Goal: Task Accomplishment & Management: Manage account settings

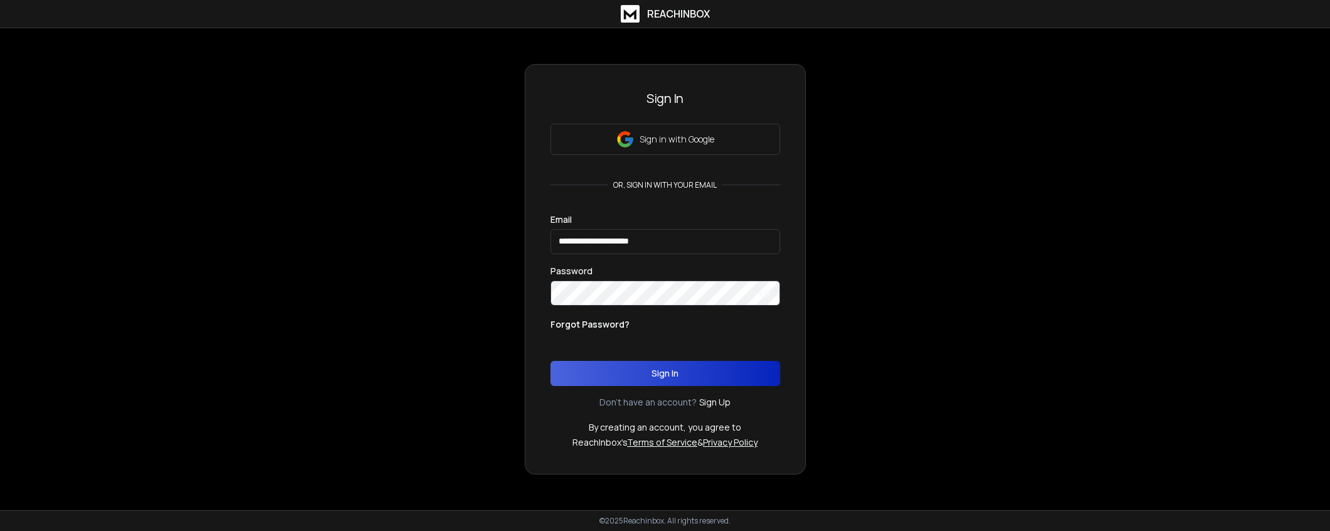
click at [664, 372] on button "Sign In" at bounding box center [666, 373] width 230 height 25
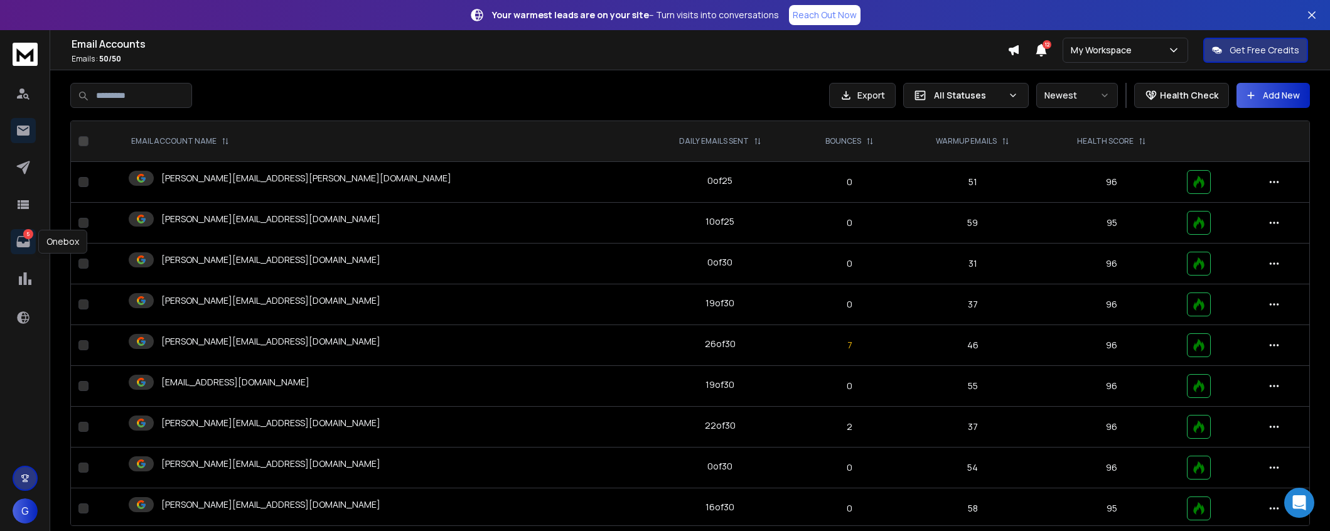
click at [16, 239] on icon at bounding box center [23, 241] width 15 height 15
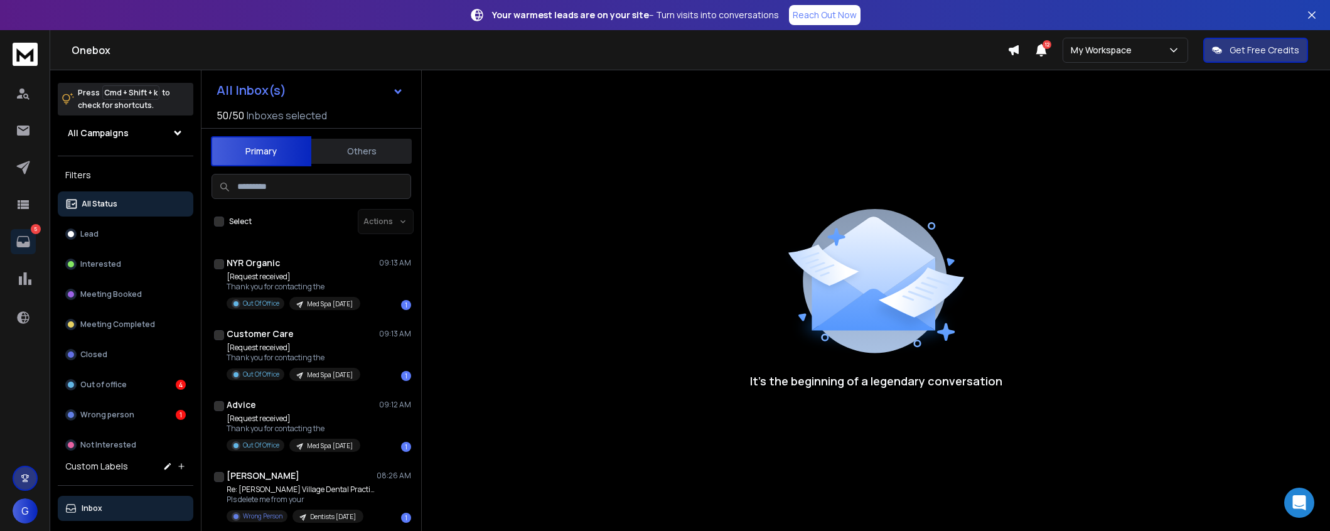
click at [126, 383] on button "Out of office 4" at bounding box center [126, 384] width 136 height 25
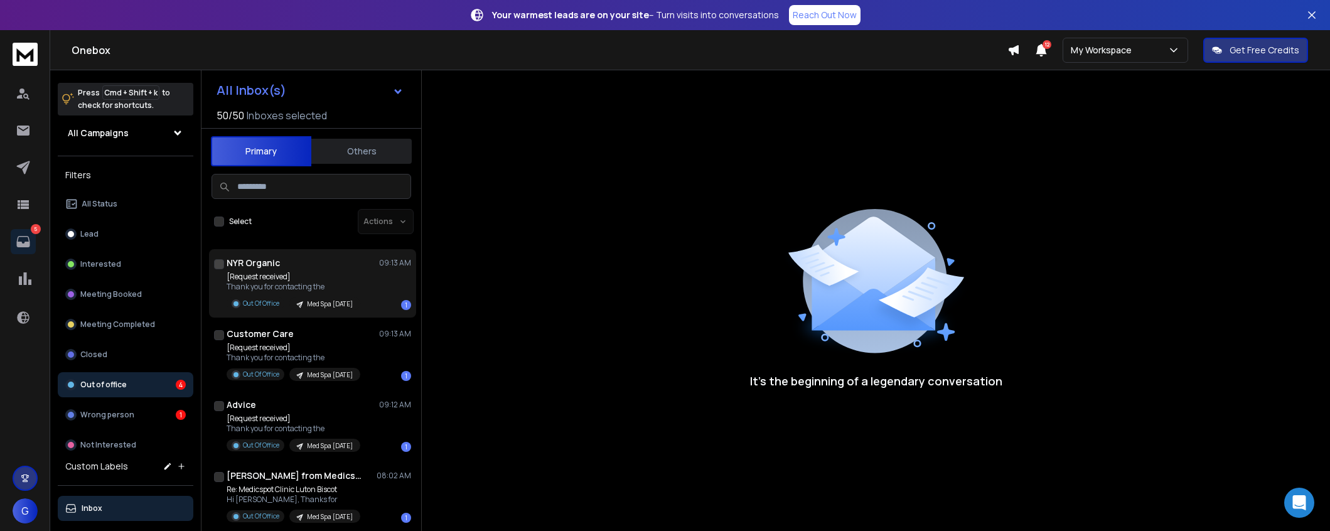
click at [306, 282] on p "Thank you for contacting the" at bounding box center [294, 287] width 134 height 10
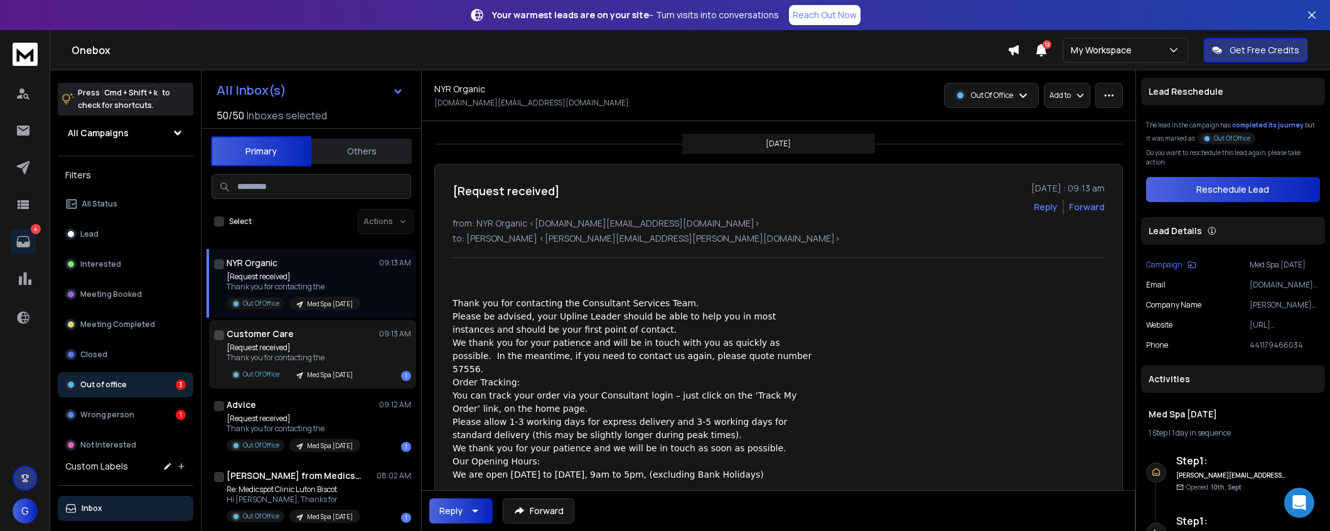
click at [283, 353] on p "Thank you for contacting the" at bounding box center [294, 358] width 134 height 10
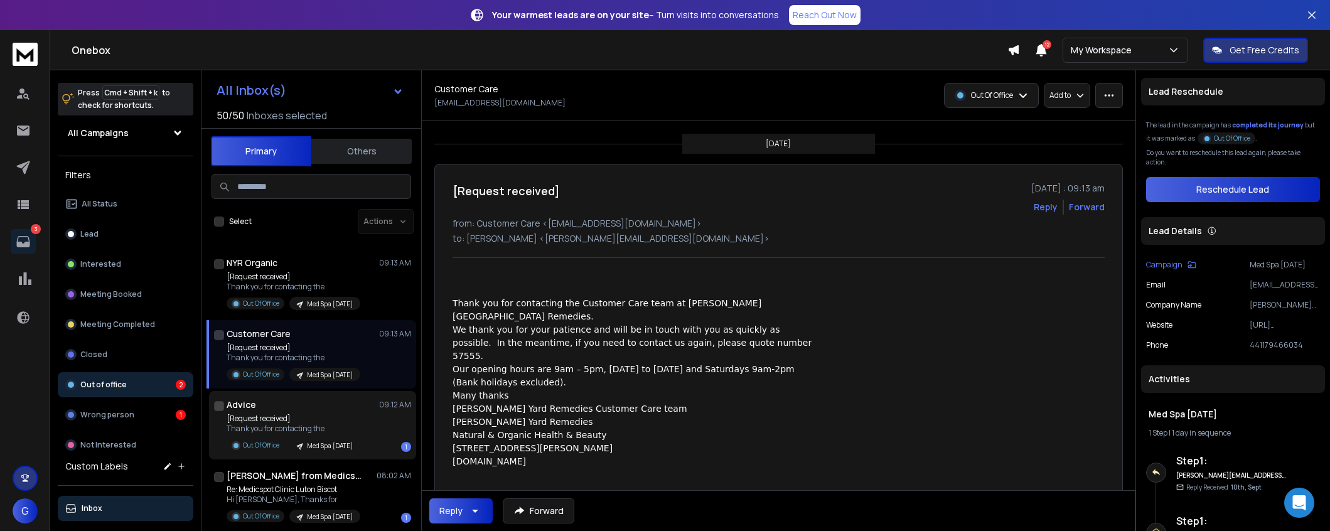
click at [296, 405] on div "Advice 09:12 AM" at bounding box center [319, 405] width 185 height 13
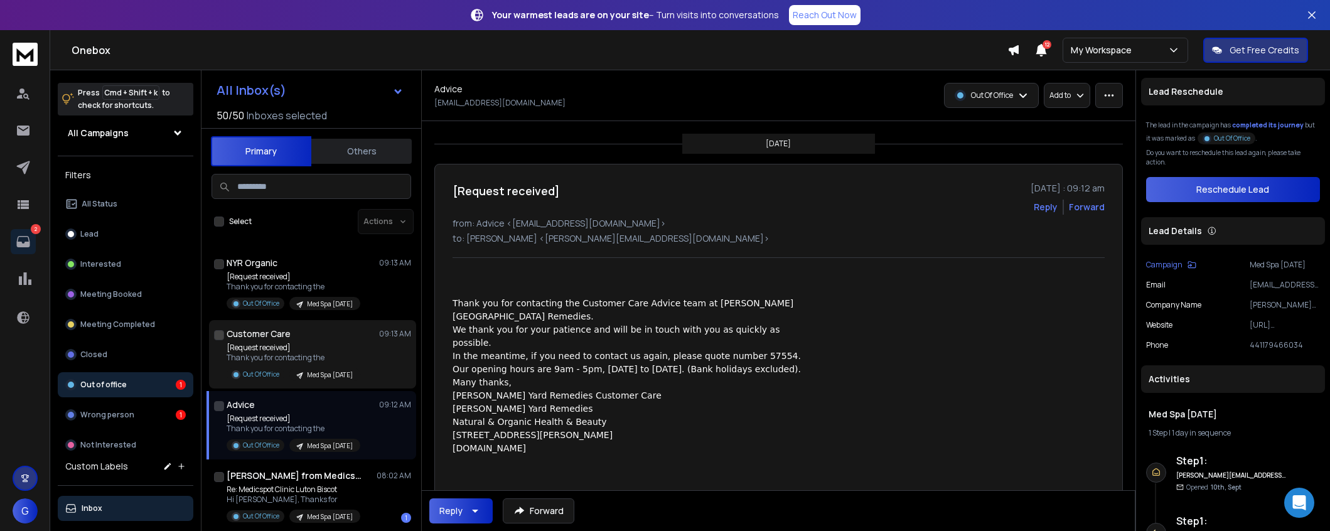
click at [297, 367] on div "[Request received] Thank you for contacting the Out Of Office Med Spa [DATE]" at bounding box center [294, 362] width 134 height 38
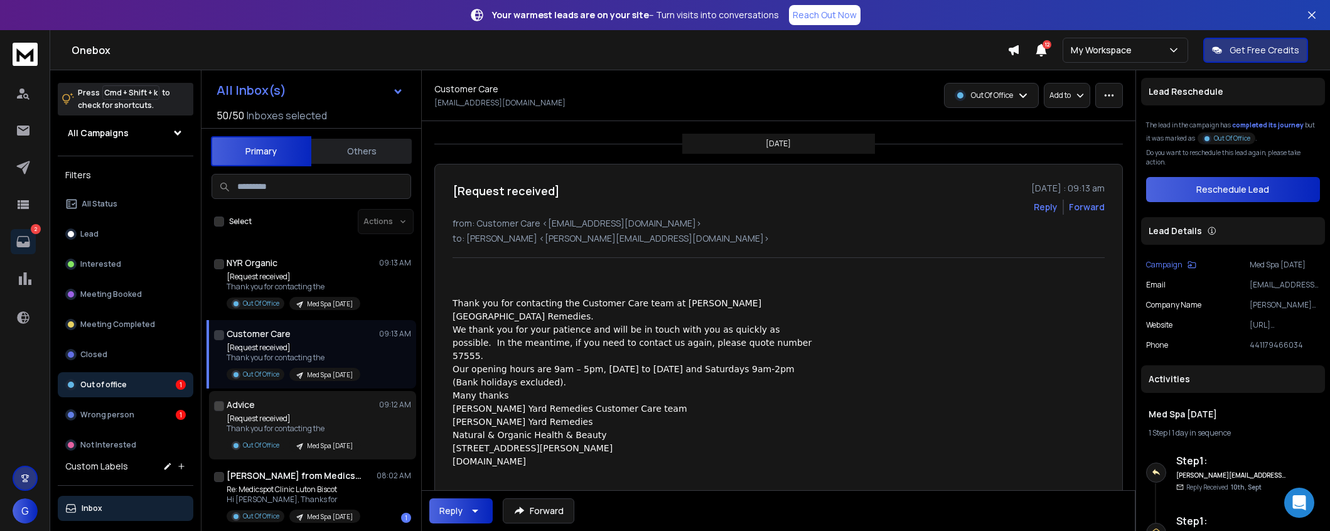
click at [299, 416] on p "[Request received]" at bounding box center [294, 419] width 134 height 10
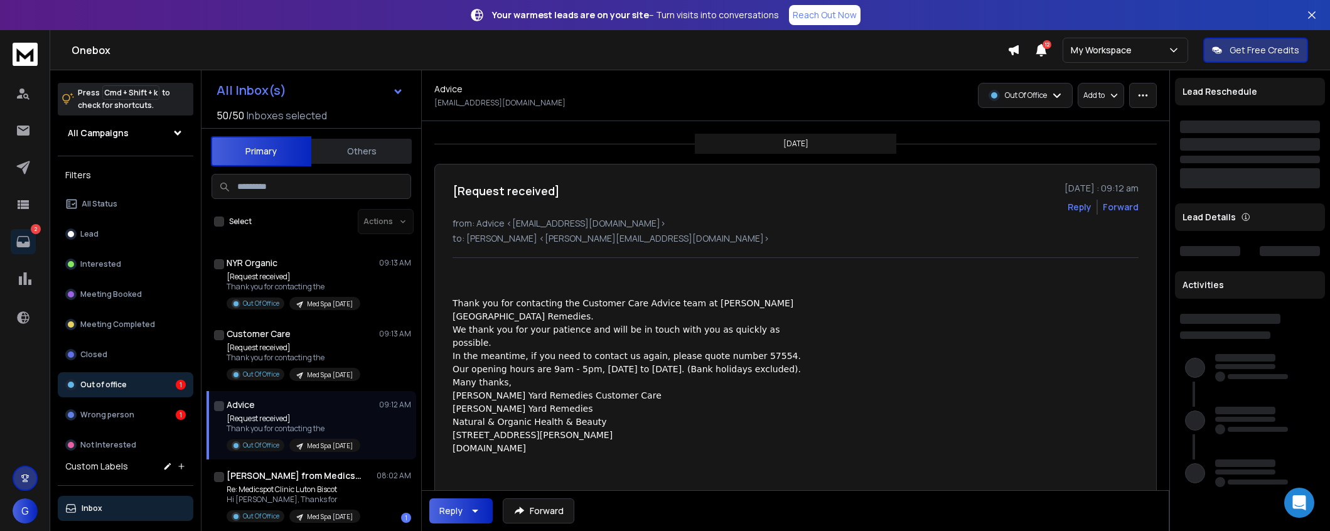
scroll to position [3, 0]
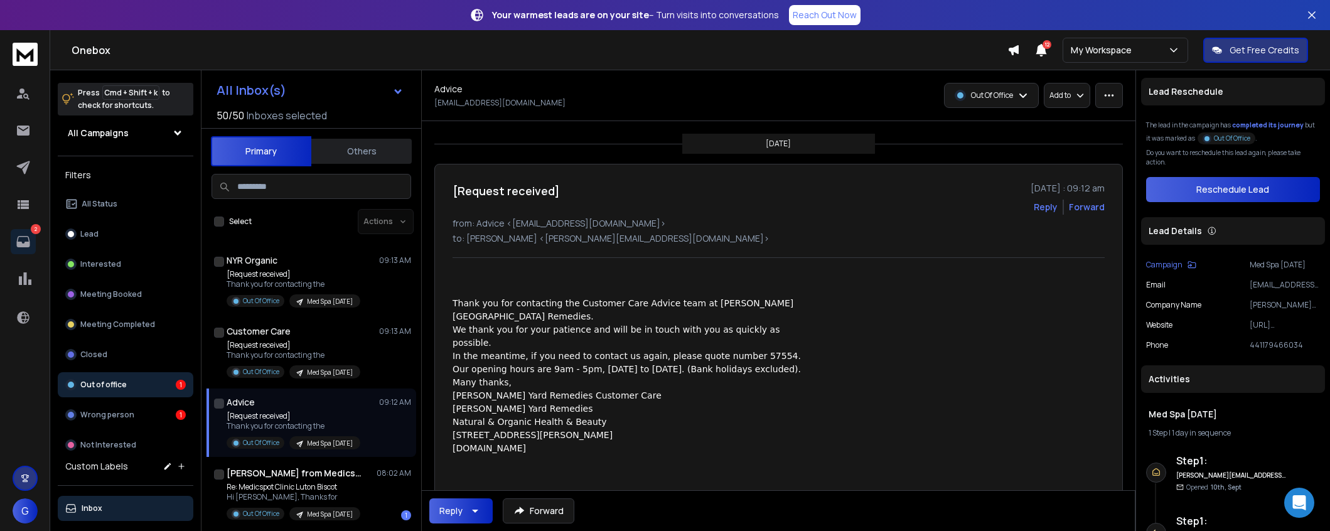
click at [144, 389] on button "Out of office 1" at bounding box center [126, 384] width 136 height 25
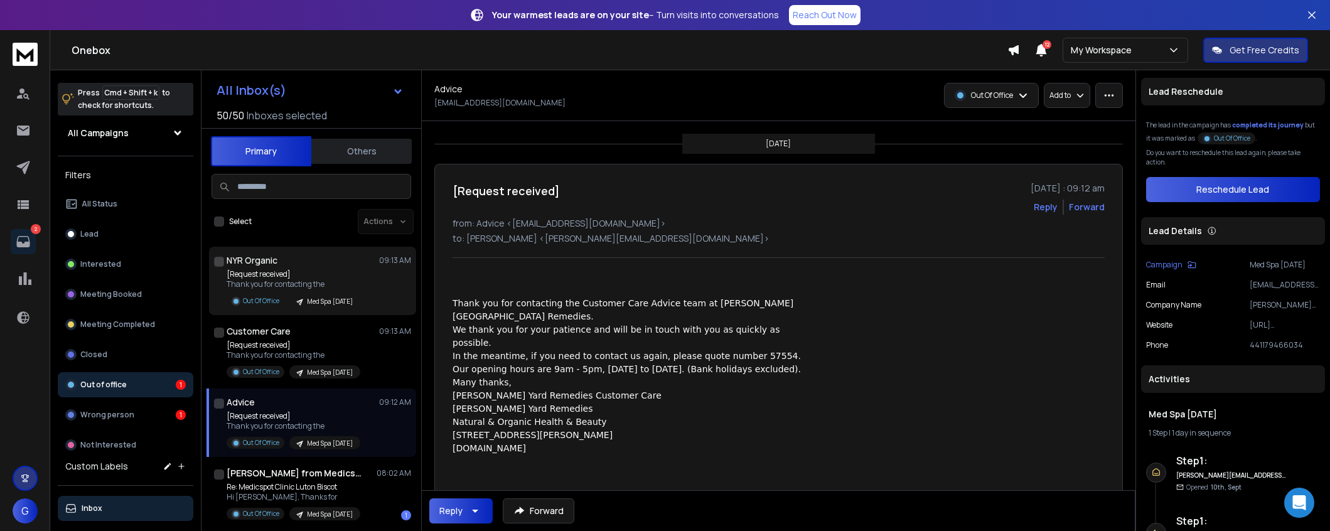
click at [289, 267] on div "NYR Organic 09:13 AM [Request received] Thank you for contacting the Out Of Off…" at bounding box center [319, 280] width 185 height 53
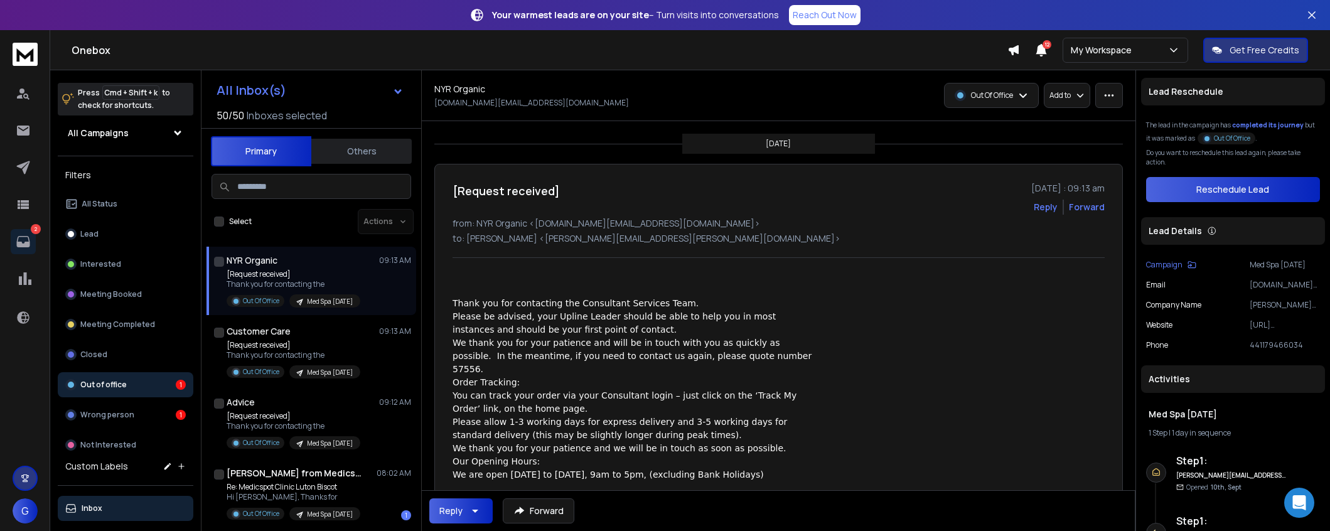
click at [278, 288] on p "Thank you for contacting the" at bounding box center [294, 284] width 134 height 10
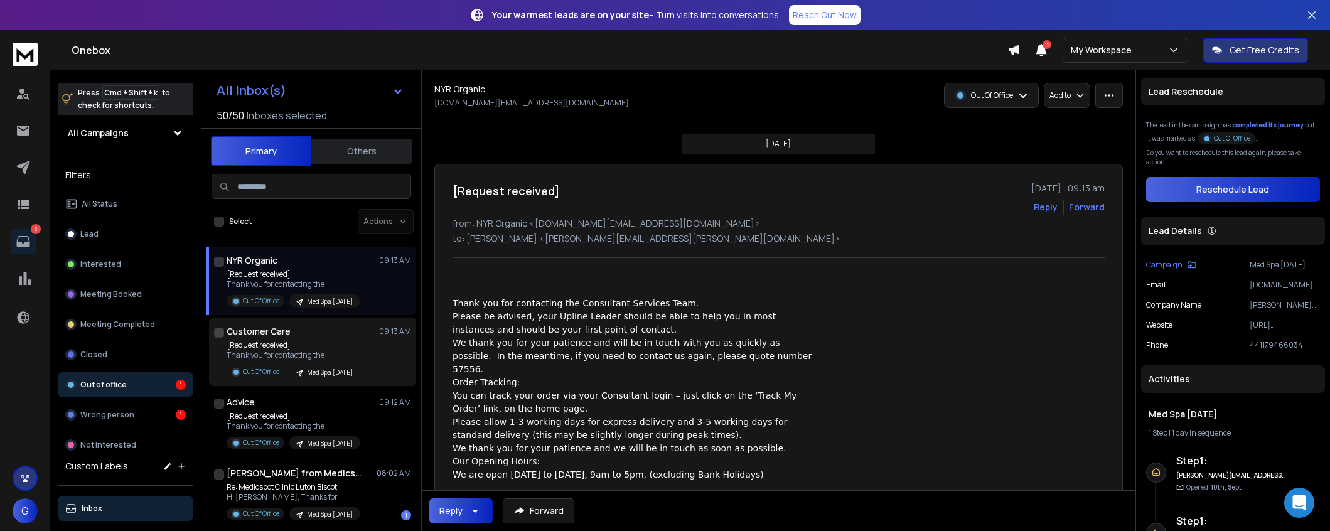
click at [275, 333] on h1 "Customer Care" at bounding box center [259, 331] width 64 height 13
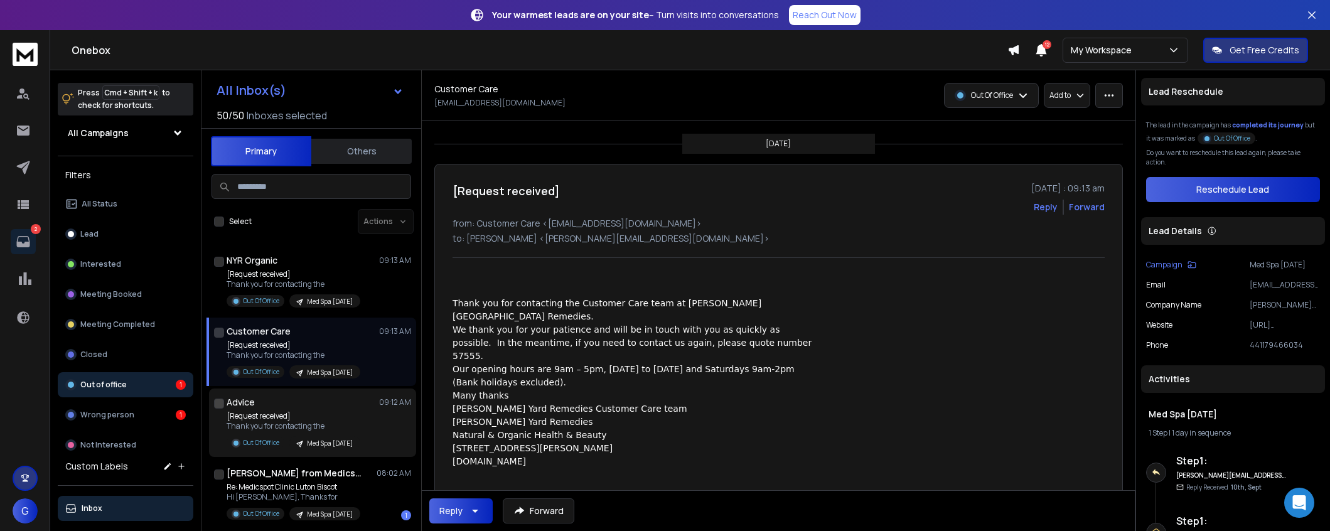
click at [274, 409] on div "Advice 09:12 AM [Request received] Thank you for contacting the Out Of Office M…" at bounding box center [319, 422] width 185 height 53
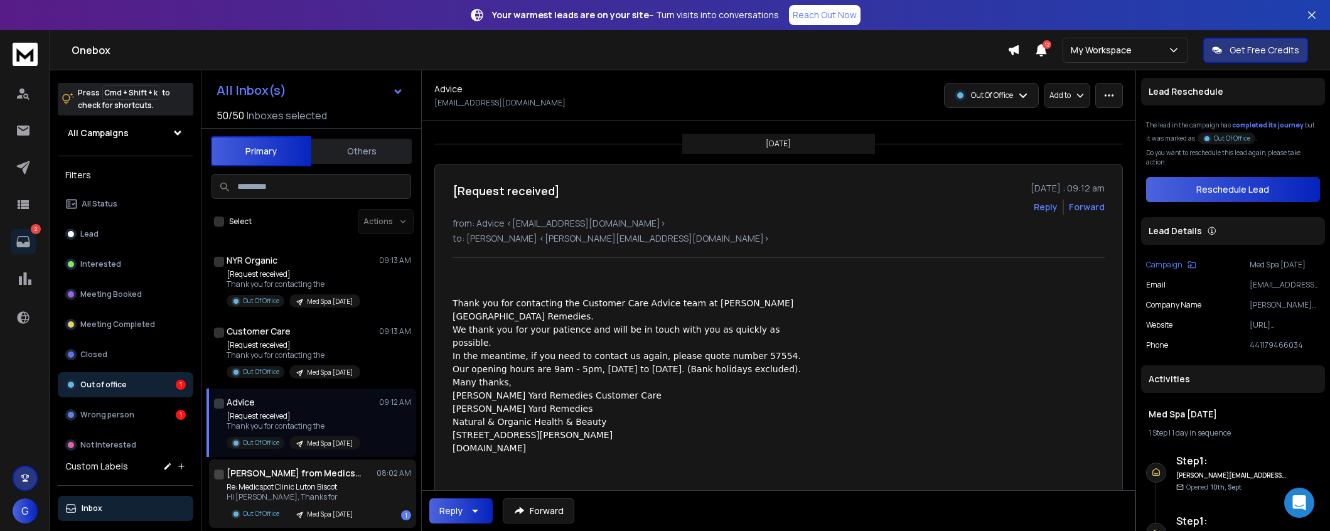
click at [276, 477] on h1 "[PERSON_NAME] from Medicspot" at bounding box center [296, 473] width 138 height 13
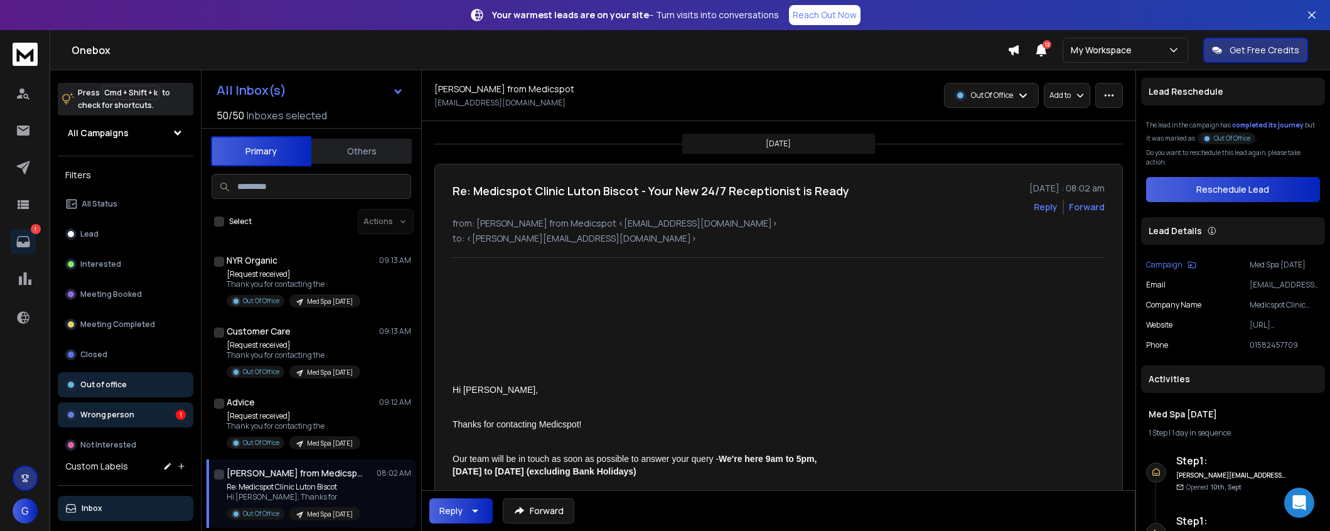
click at [131, 411] on button "Wrong person 1" at bounding box center [126, 414] width 136 height 25
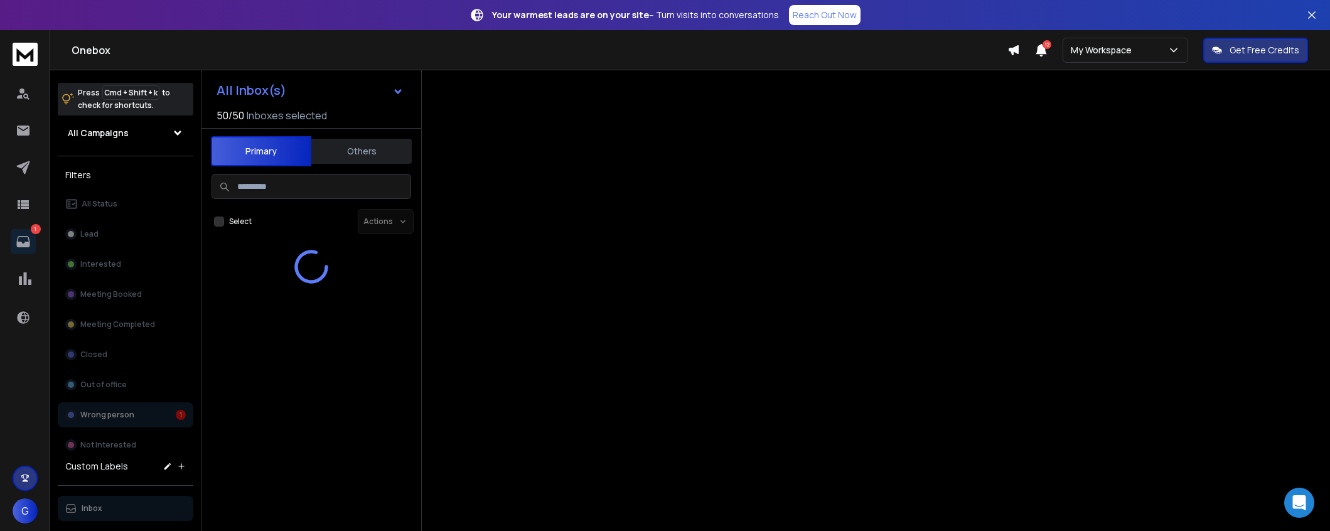
scroll to position [0, 0]
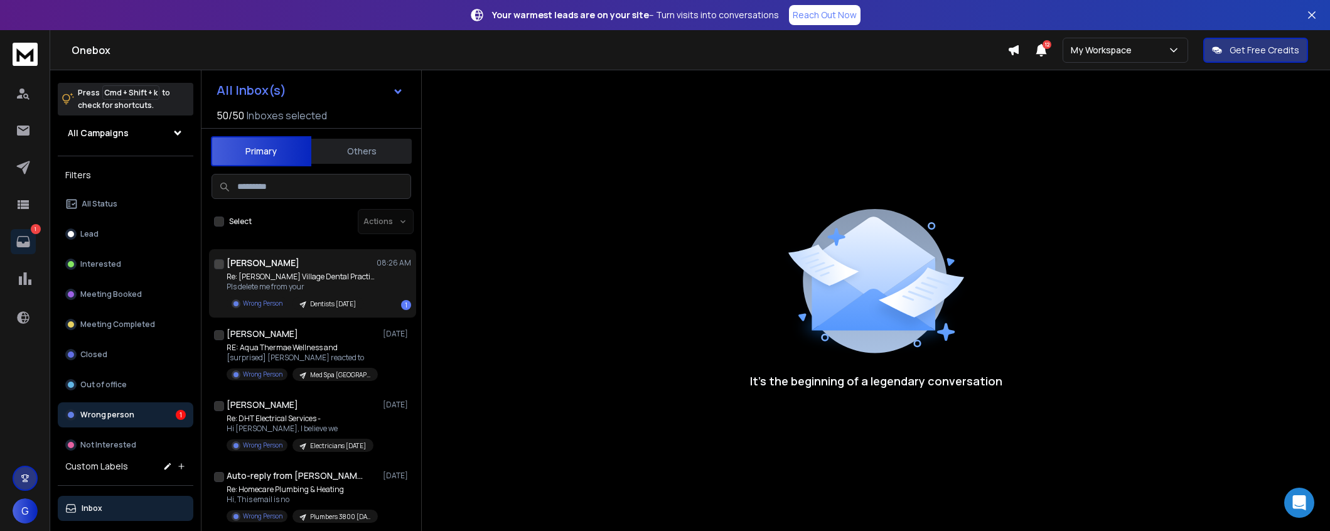
click at [321, 276] on p "Re: [PERSON_NAME] Village Dental Practice" at bounding box center [302, 277] width 151 height 10
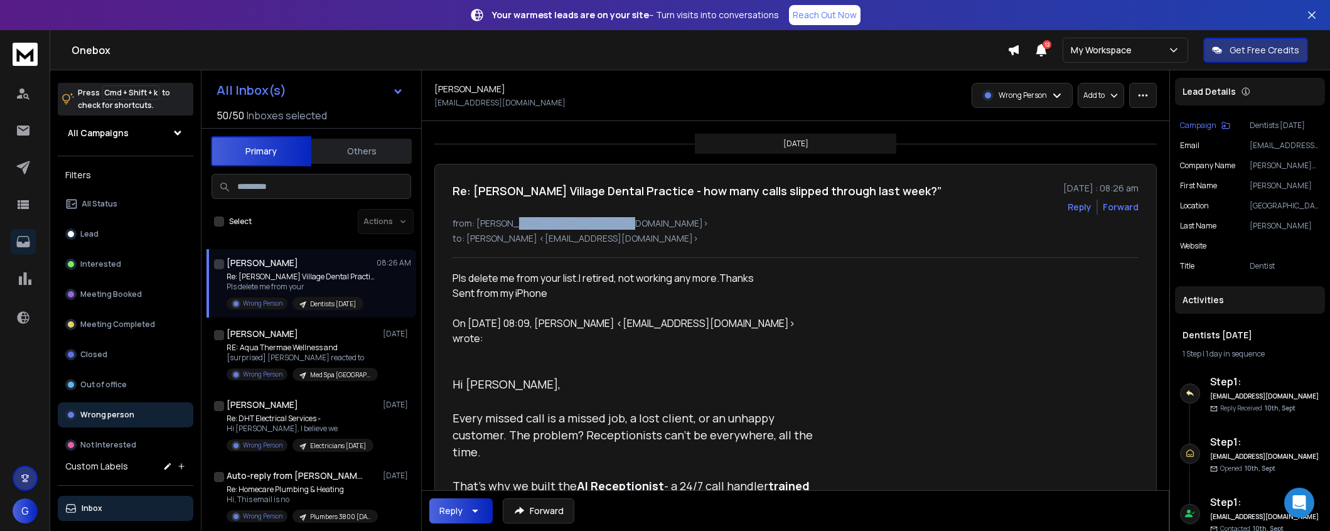
drag, startPoint x: 510, startPoint y: 225, endPoint x: 589, endPoint y: 225, distance: 79.1
click at [619, 221] on p "from: [PERSON_NAME] <[EMAIL_ADDRESS][DOMAIN_NAME]>" at bounding box center [796, 223] width 686 height 13
copy p "[EMAIL_ADDRESS][DOMAIN_NAME]"
click at [28, 170] on icon at bounding box center [23, 167] width 15 height 15
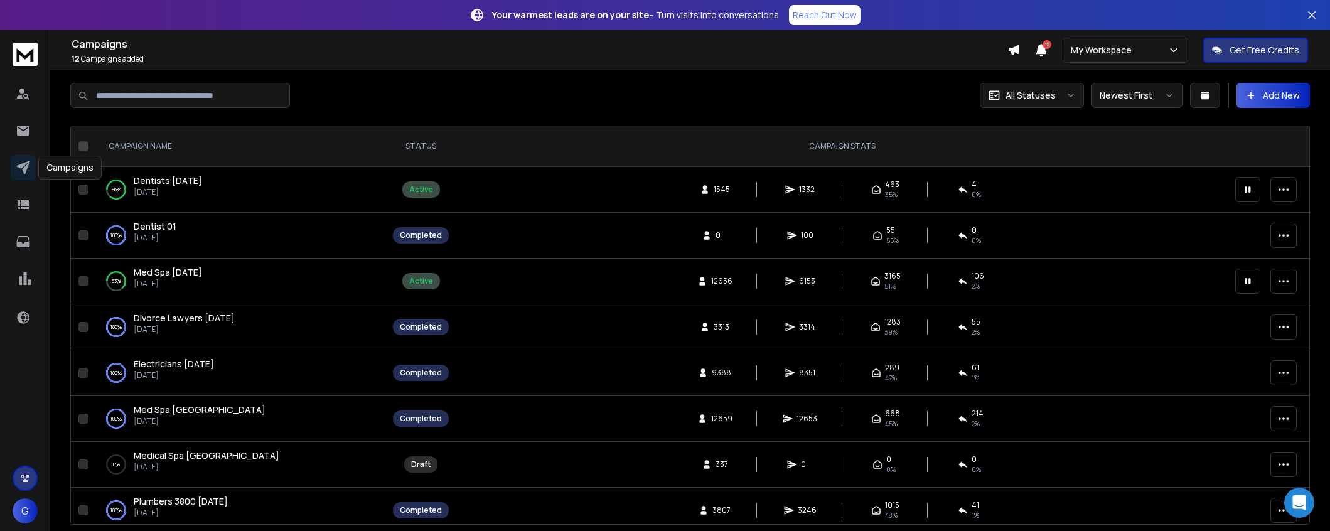
click at [170, 184] on span "Dentists [DATE]" at bounding box center [168, 181] width 68 height 12
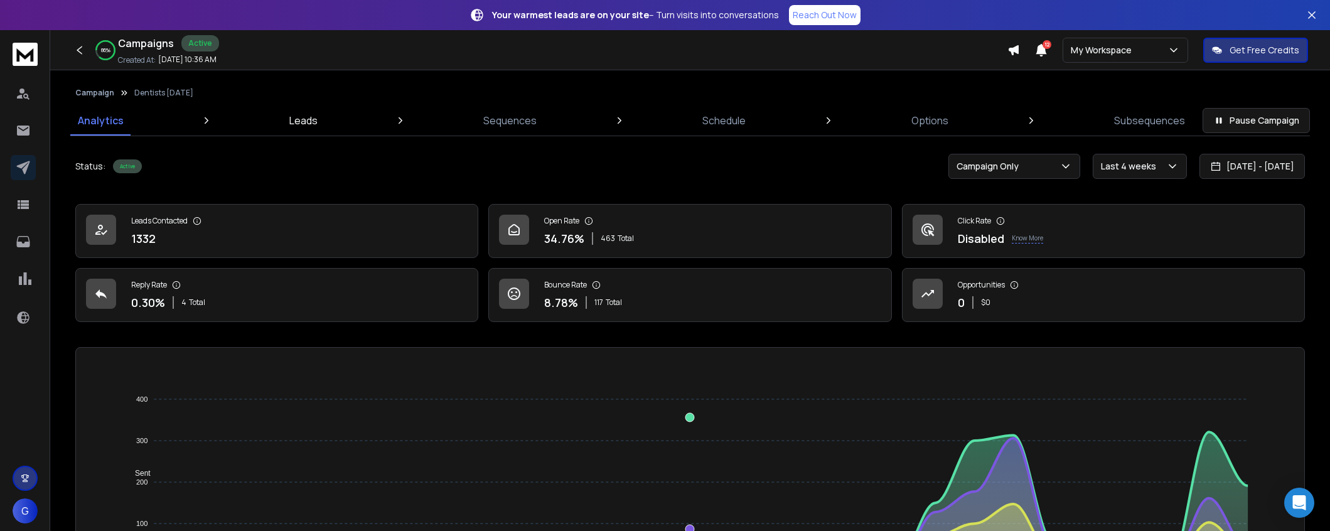
click at [302, 118] on p "Leads" at bounding box center [303, 120] width 28 height 15
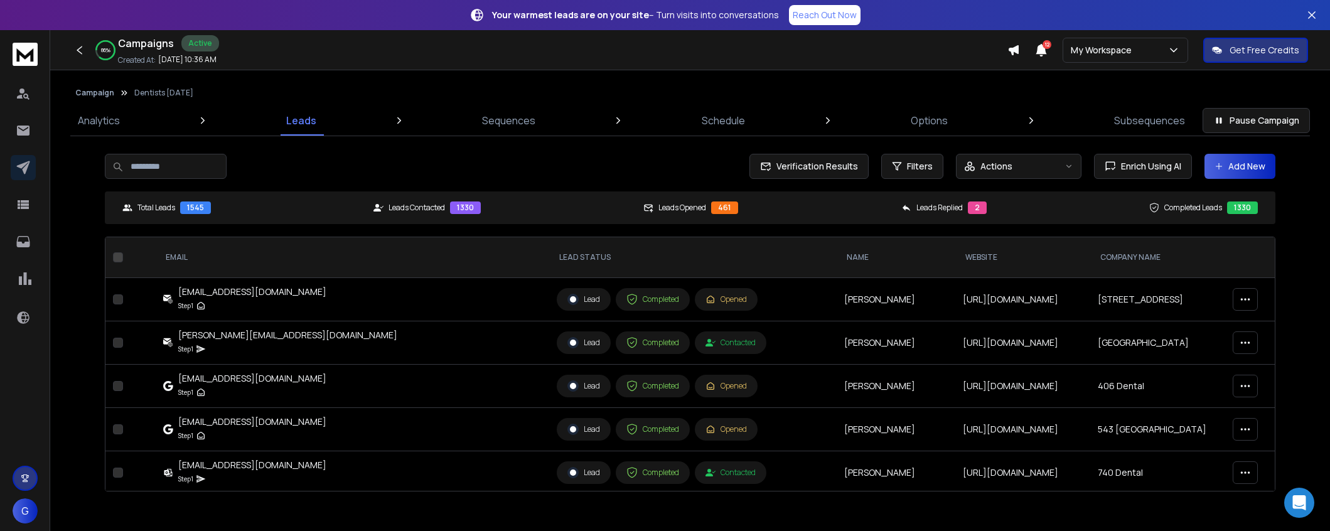
click at [150, 170] on input at bounding box center [166, 166] width 122 height 25
paste input "**********"
type input "**********"
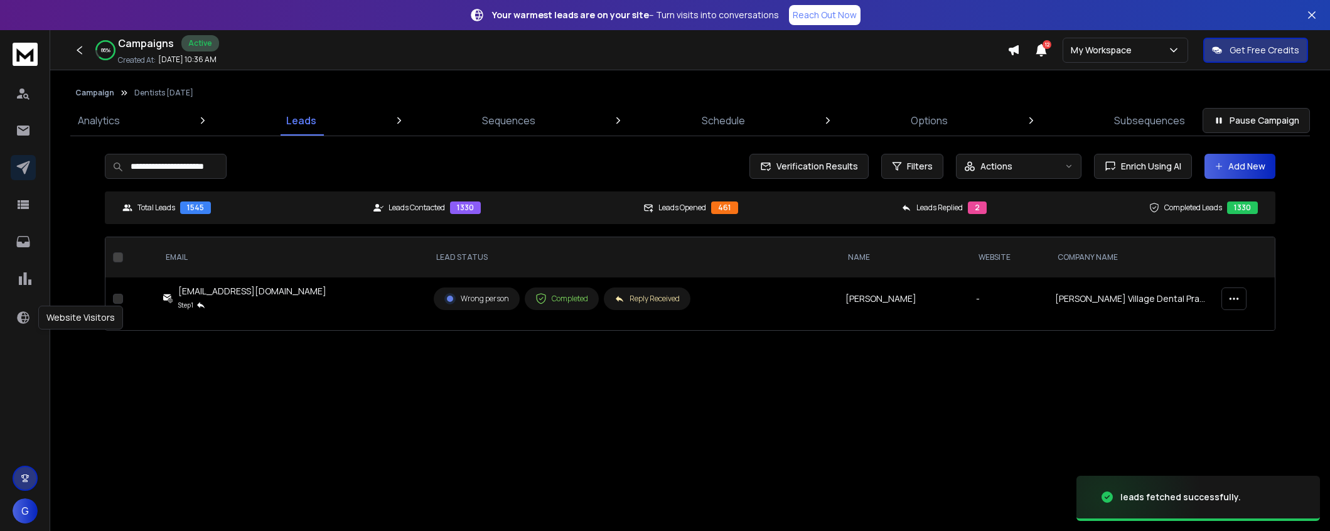
click at [116, 306] on div "Website Visitors" at bounding box center [80, 318] width 85 height 24
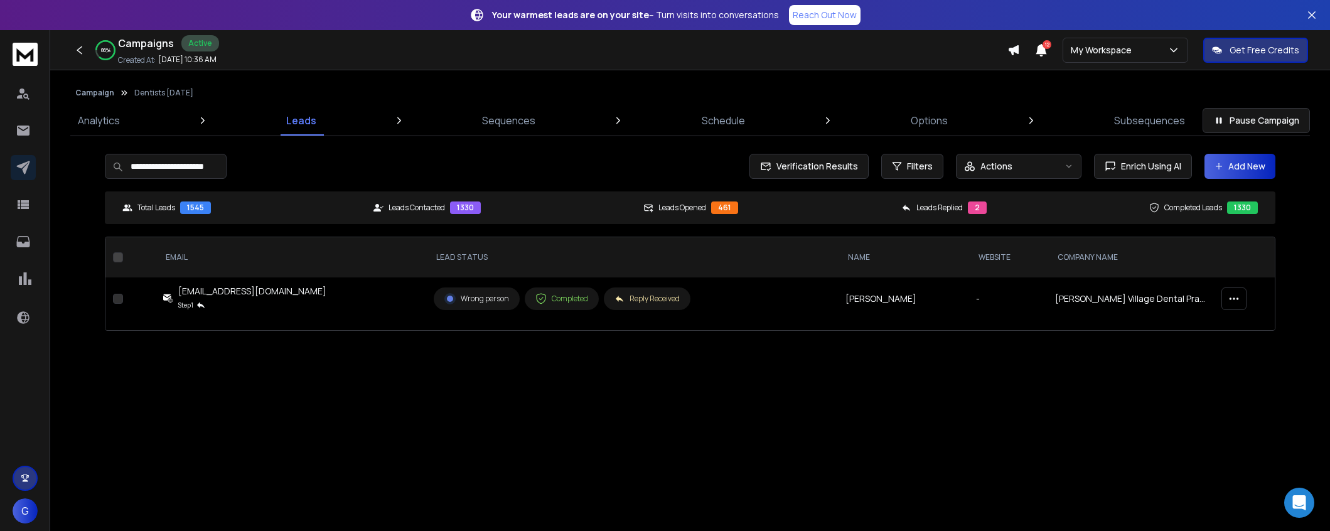
click at [117, 298] on button "button" at bounding box center [118, 299] width 10 height 10
click at [1236, 300] on button "button" at bounding box center [1234, 299] width 25 height 23
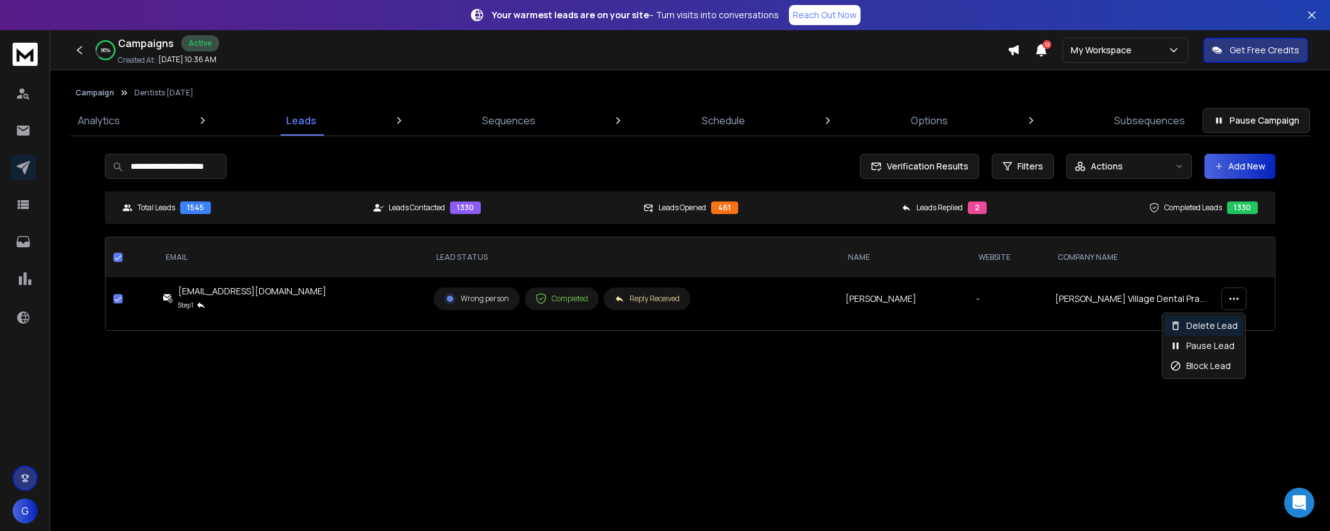
click at [1211, 325] on p "Delete Lead" at bounding box center [1212, 326] width 51 height 13
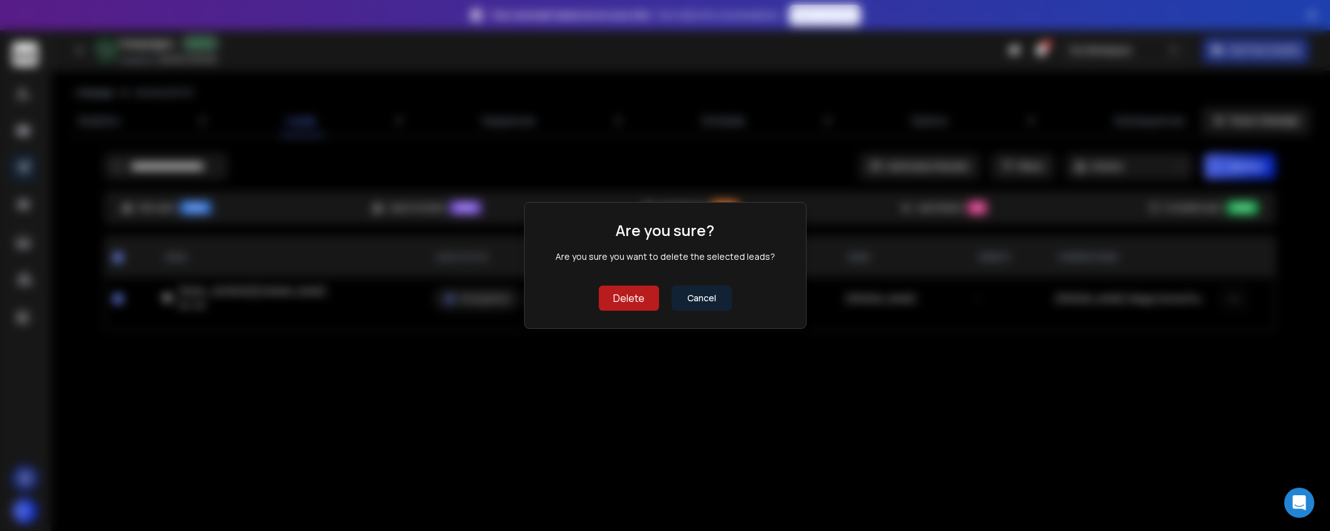
click at [640, 296] on button "Delete" at bounding box center [629, 298] width 60 height 25
